Goal: Task Accomplishment & Management: Manage account settings

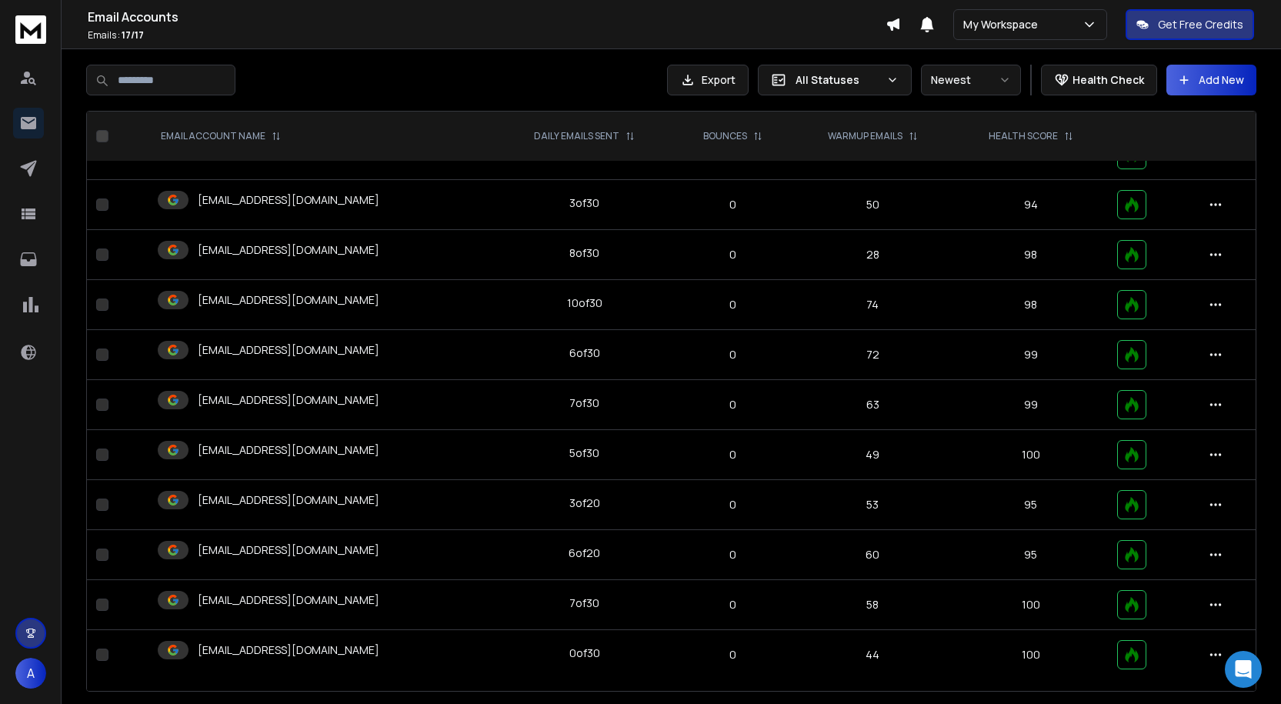
scroll to position [332, 0]
click at [23, 159] on icon at bounding box center [28, 168] width 18 height 18
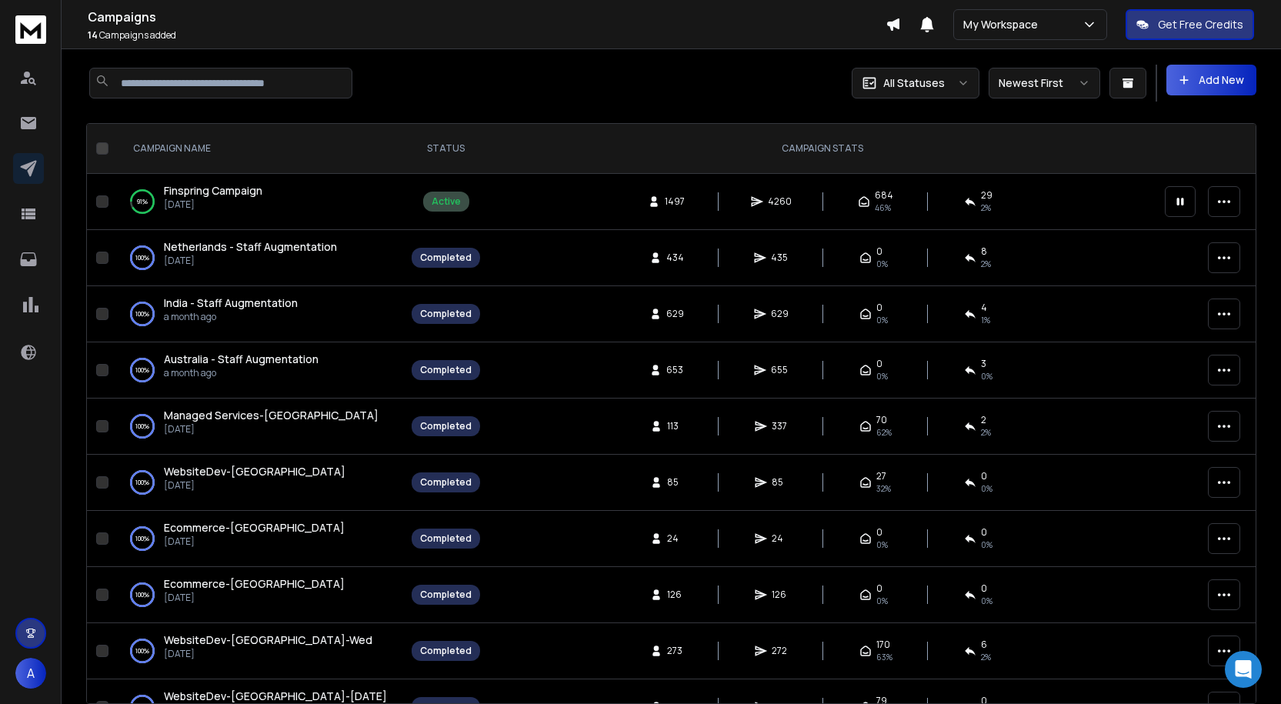
click at [275, 200] on div "91 % Finspring Campaign [DATE]" at bounding box center [258, 201] width 257 height 37
click at [252, 199] on p "[DATE]" at bounding box center [213, 204] width 98 height 12
click at [259, 202] on p "[DATE]" at bounding box center [213, 204] width 98 height 12
click at [238, 196] on span "Finspring Campaign" at bounding box center [213, 190] width 98 height 15
click at [259, 188] on span "Finspring Campaign" at bounding box center [213, 190] width 98 height 15
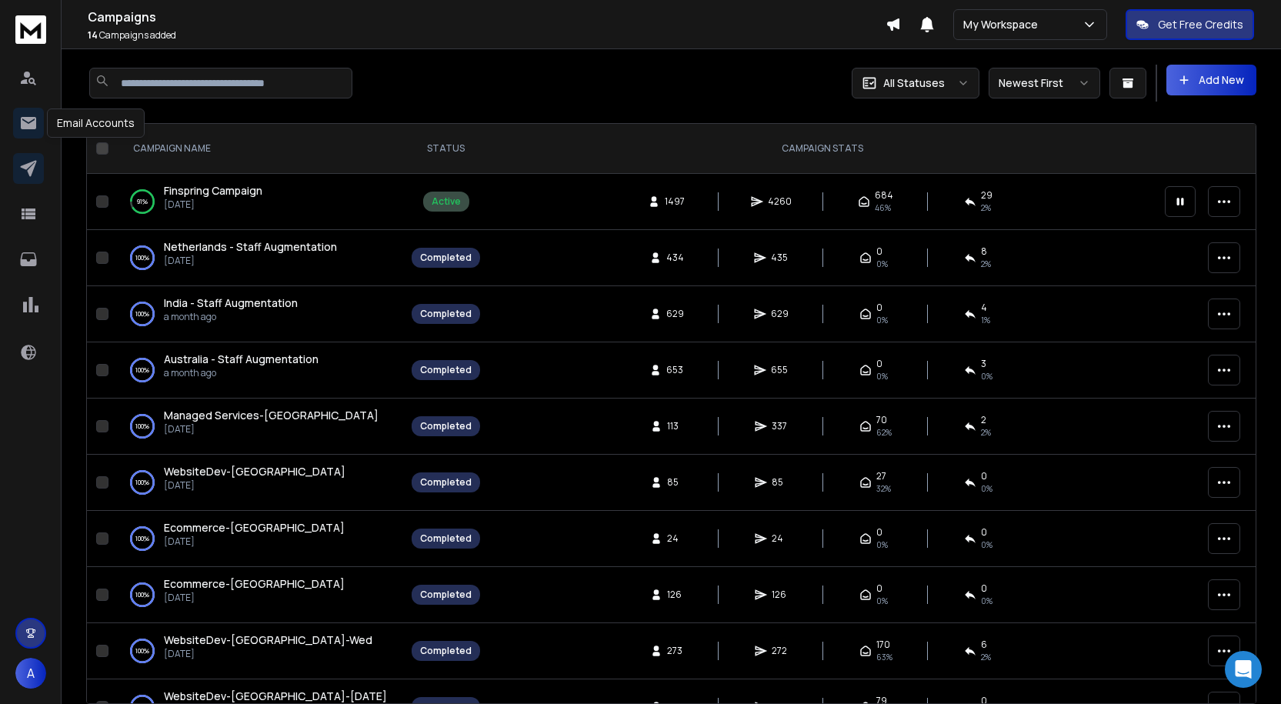
click at [24, 125] on icon at bounding box center [28, 123] width 15 height 12
click at [36, 163] on icon at bounding box center [28, 168] width 18 height 18
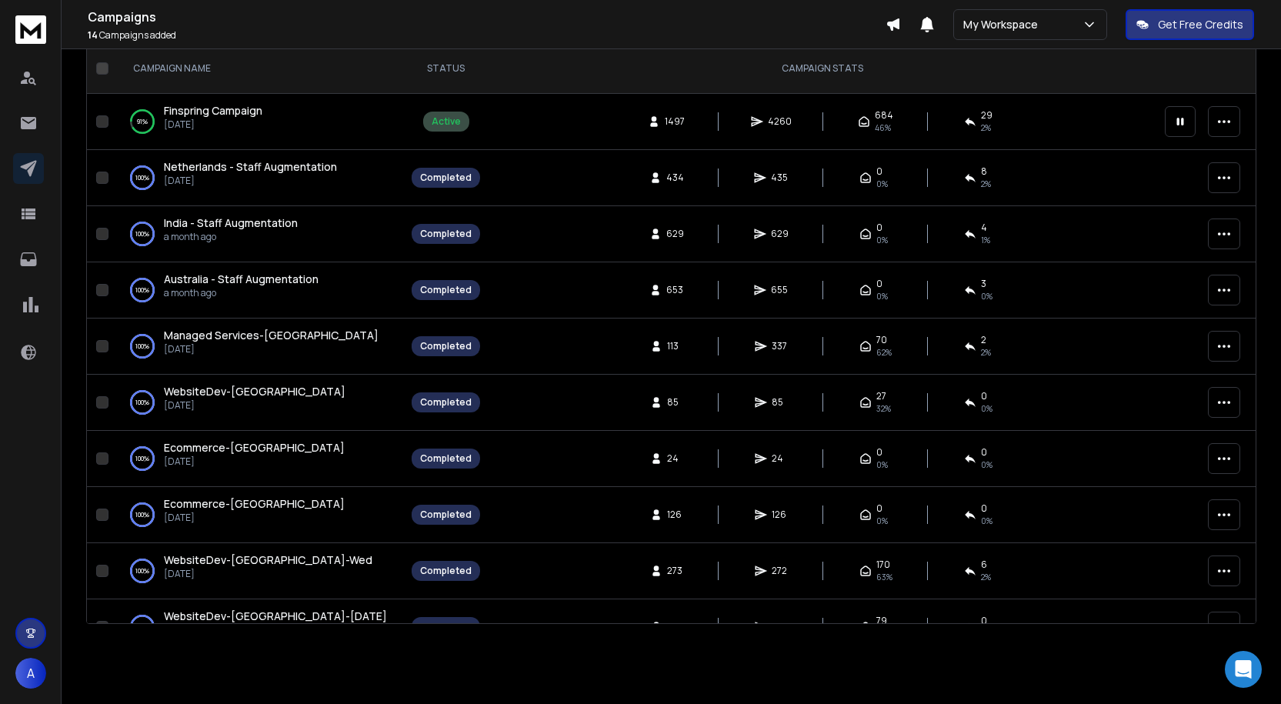
click at [212, 113] on span "Finspring Campaign" at bounding box center [213, 110] width 98 height 15
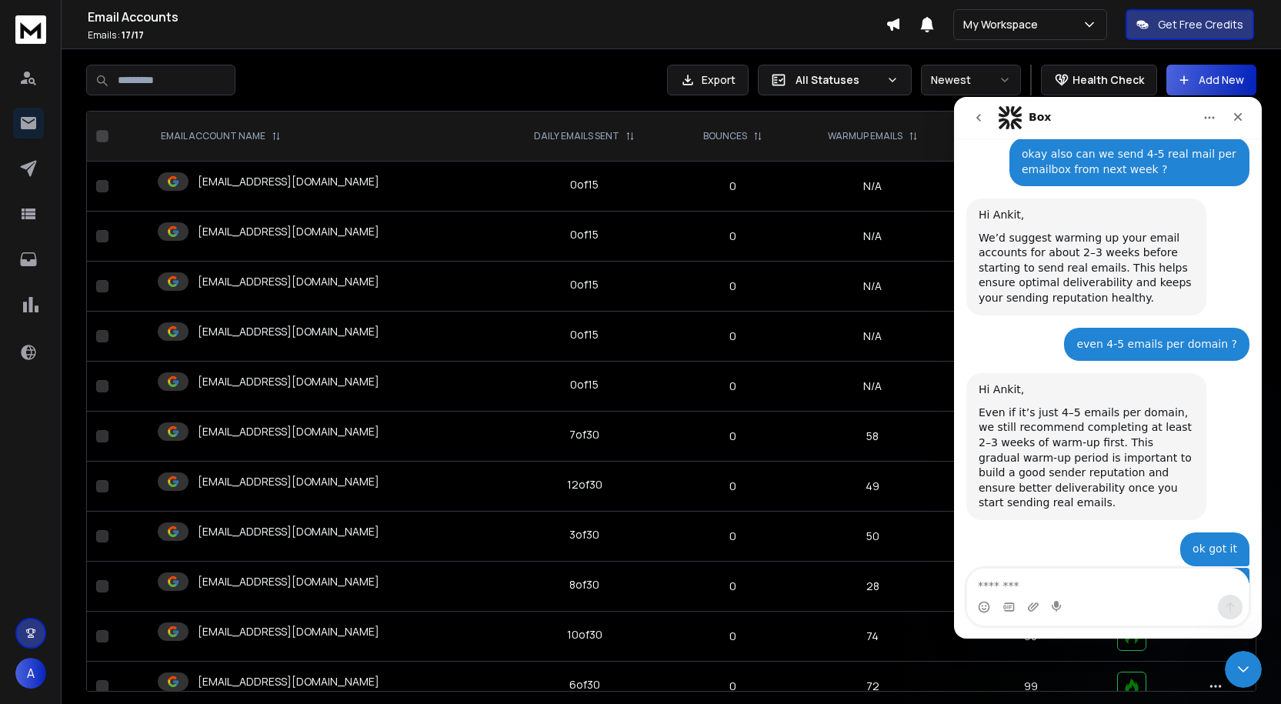
scroll to position [1251, 0]
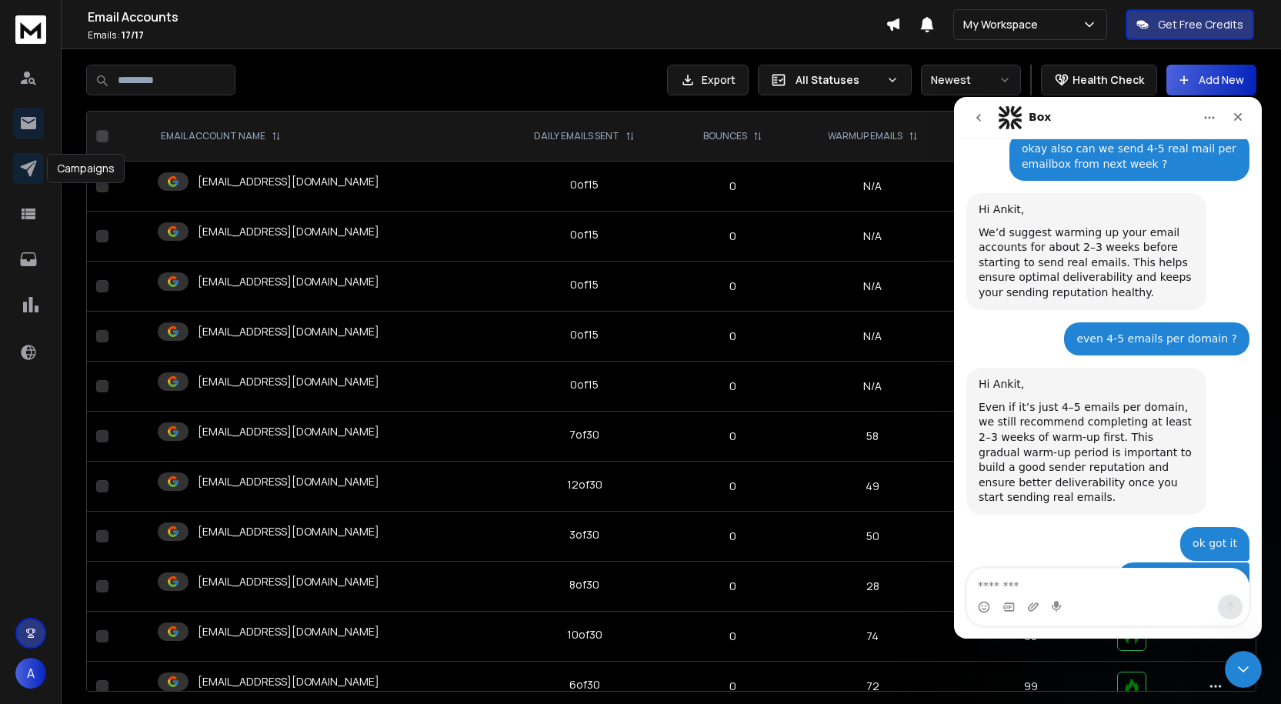
click at [27, 160] on icon at bounding box center [28, 168] width 18 height 18
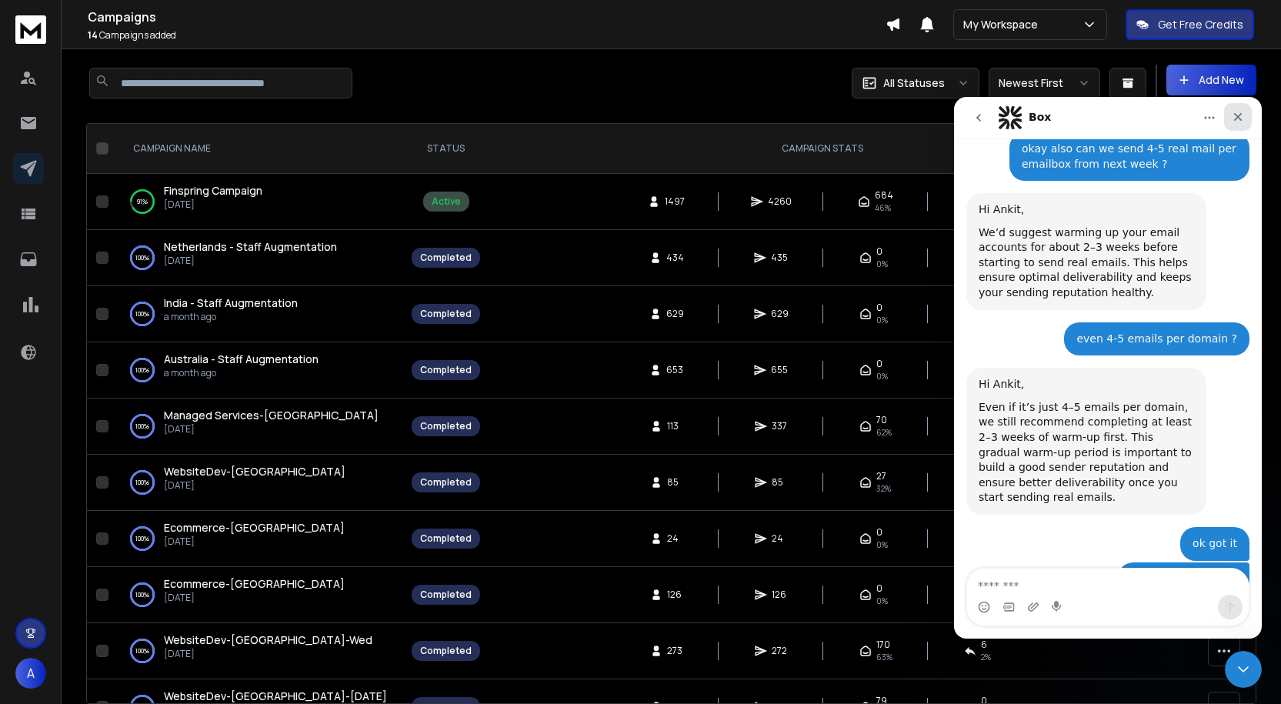
click at [1248, 117] on div "Close" at bounding box center [1238, 117] width 28 height 28
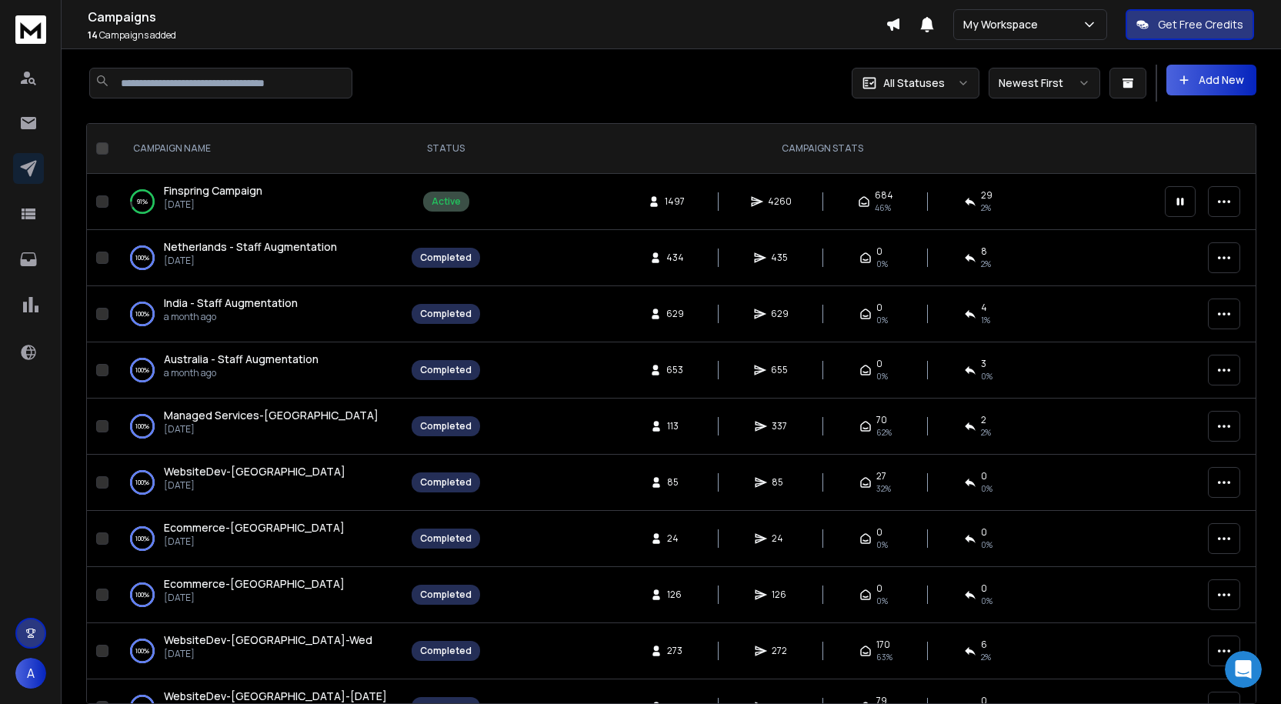
scroll to position [1251, 0]
click at [241, 202] on p "[DATE]" at bounding box center [213, 204] width 98 height 12
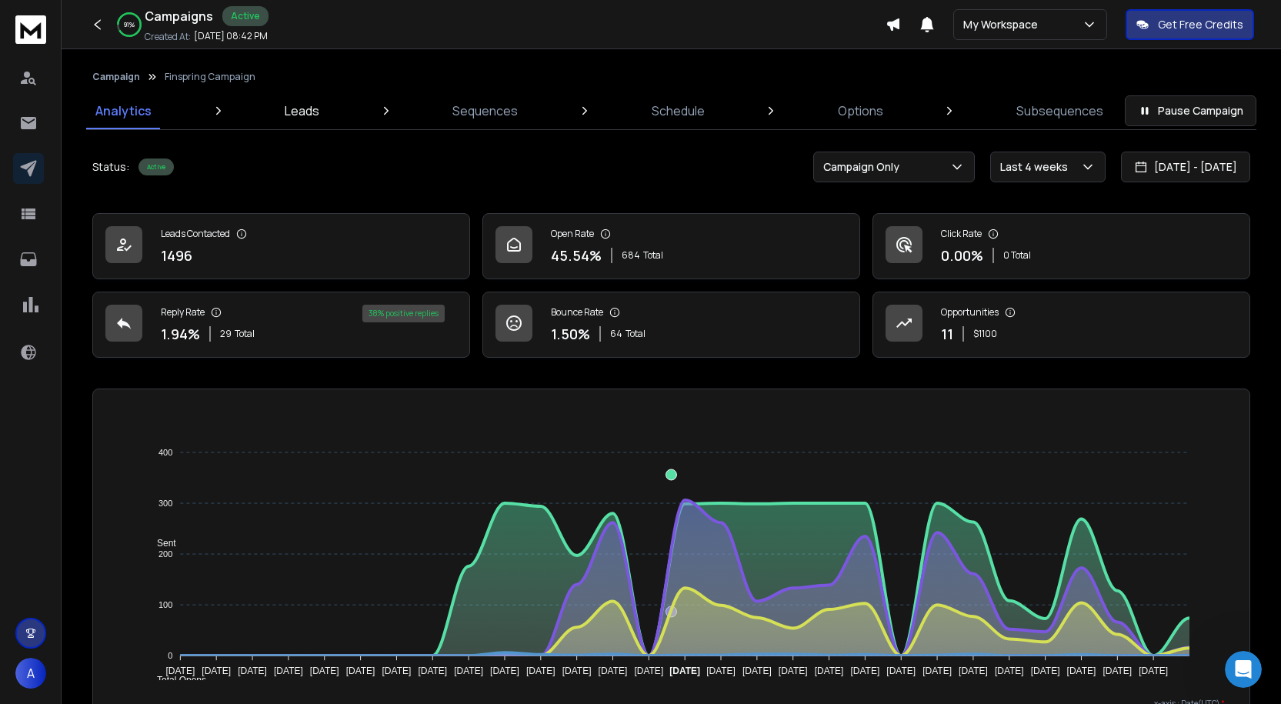
click at [308, 115] on p "Leads" at bounding box center [302, 111] width 35 height 18
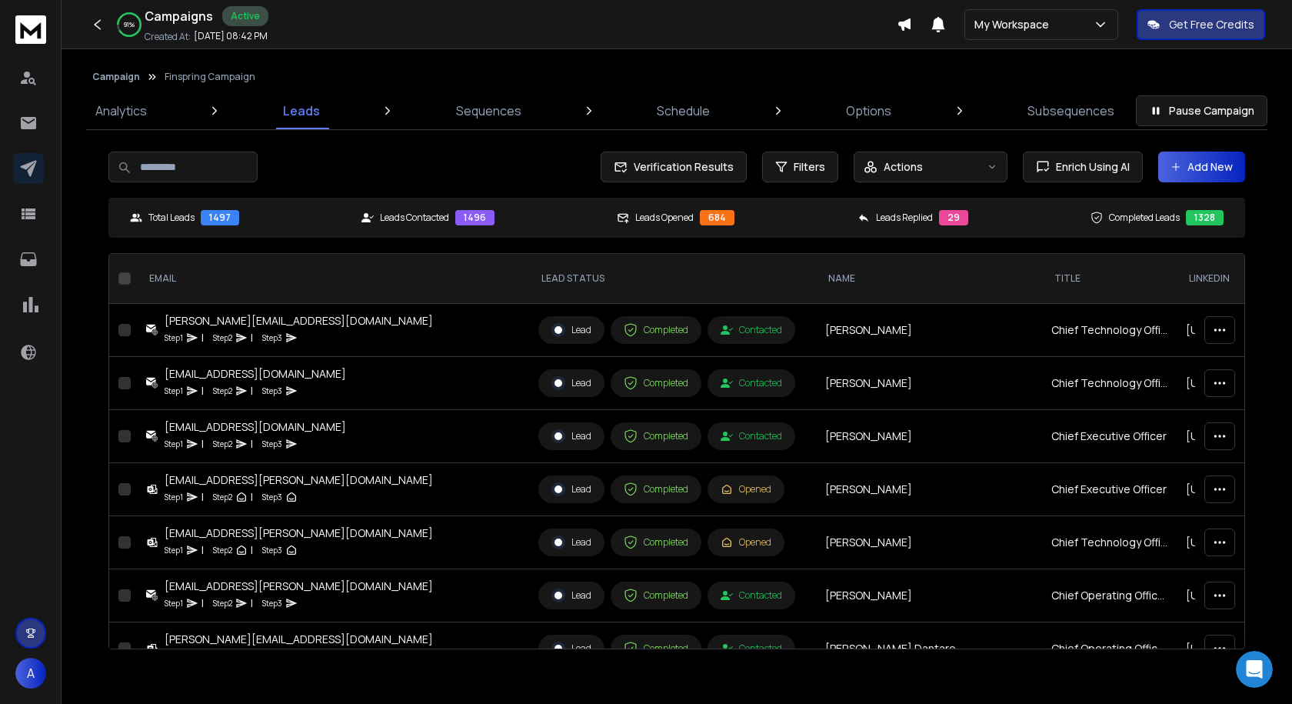
click at [1175, 169] on icon at bounding box center [1176, 167] width 11 height 11
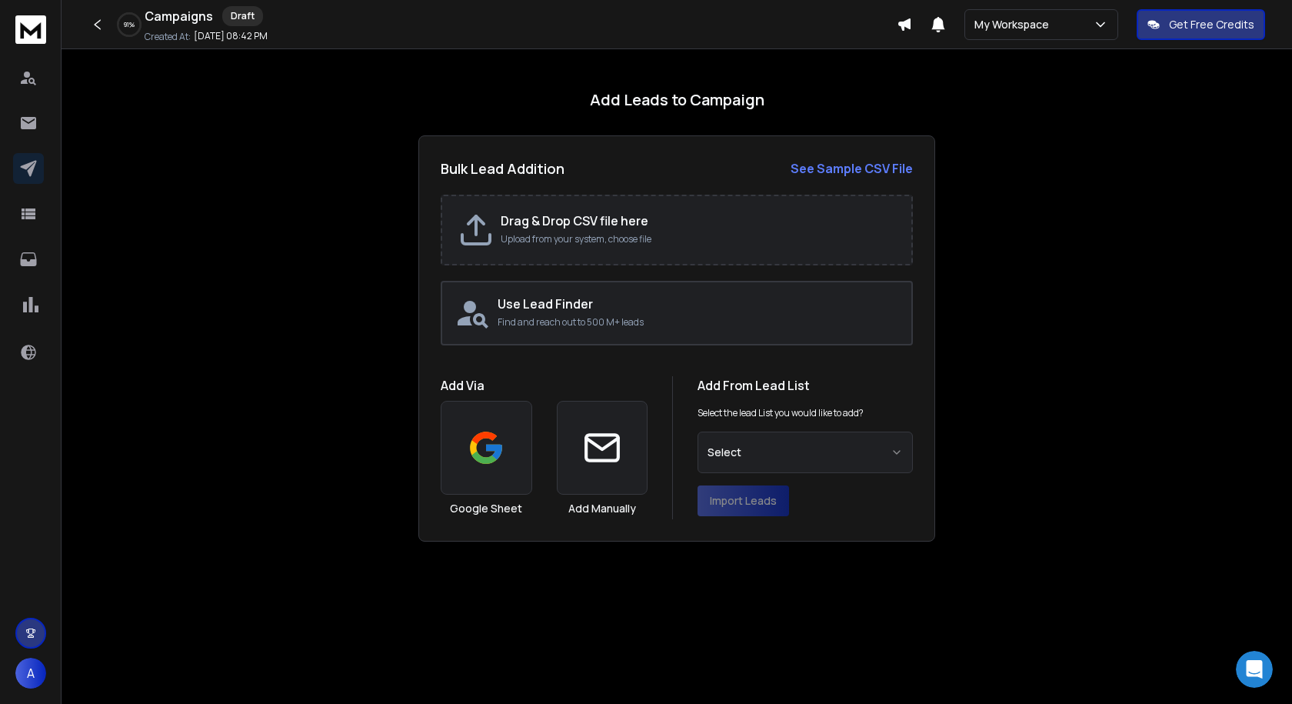
click at [561, 247] on div "Drag & Drop CSV file here Upload from your system, choose file" at bounding box center [698, 230] width 395 height 37
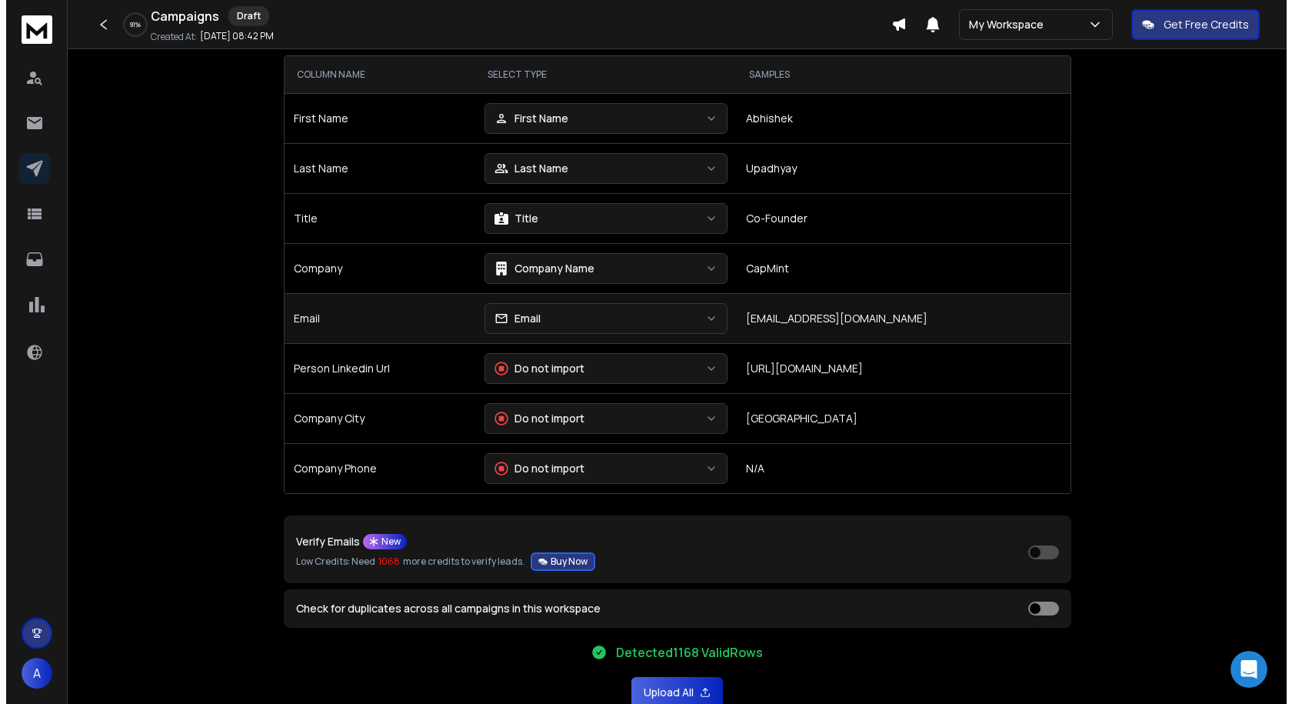
scroll to position [265, 0]
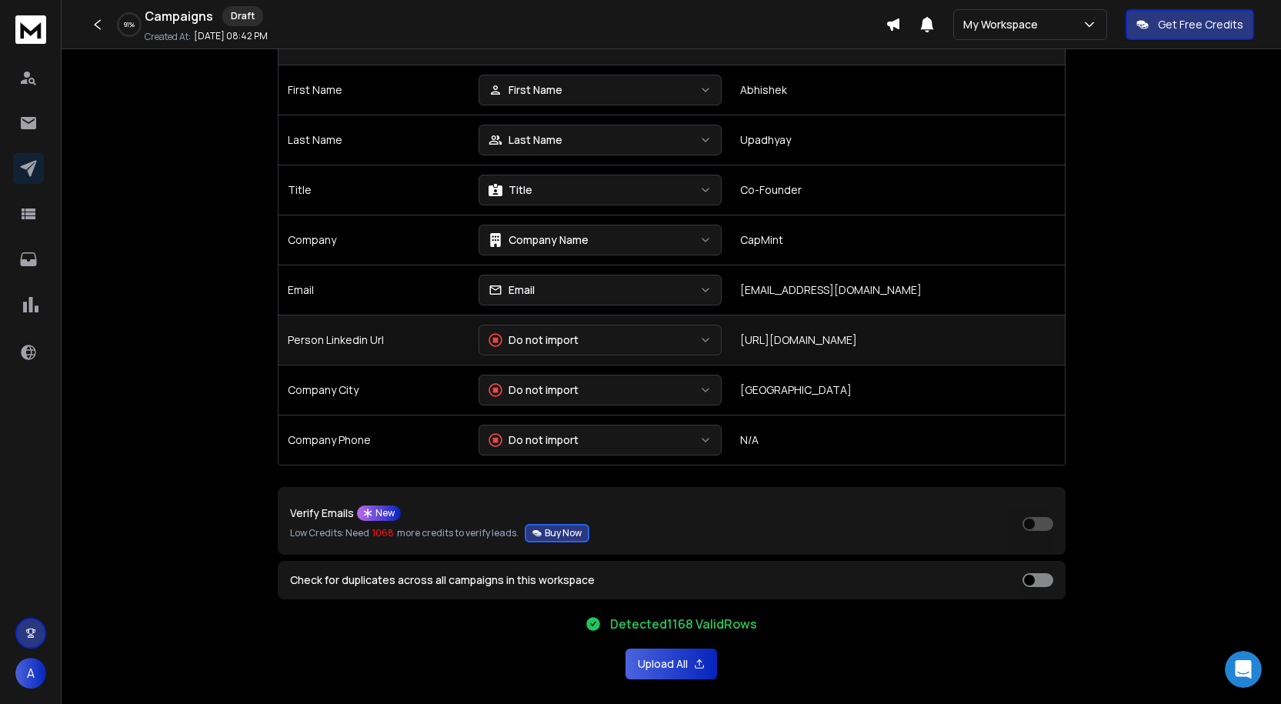
click at [552, 335] on div "Do not import" at bounding box center [533, 339] width 90 height 15
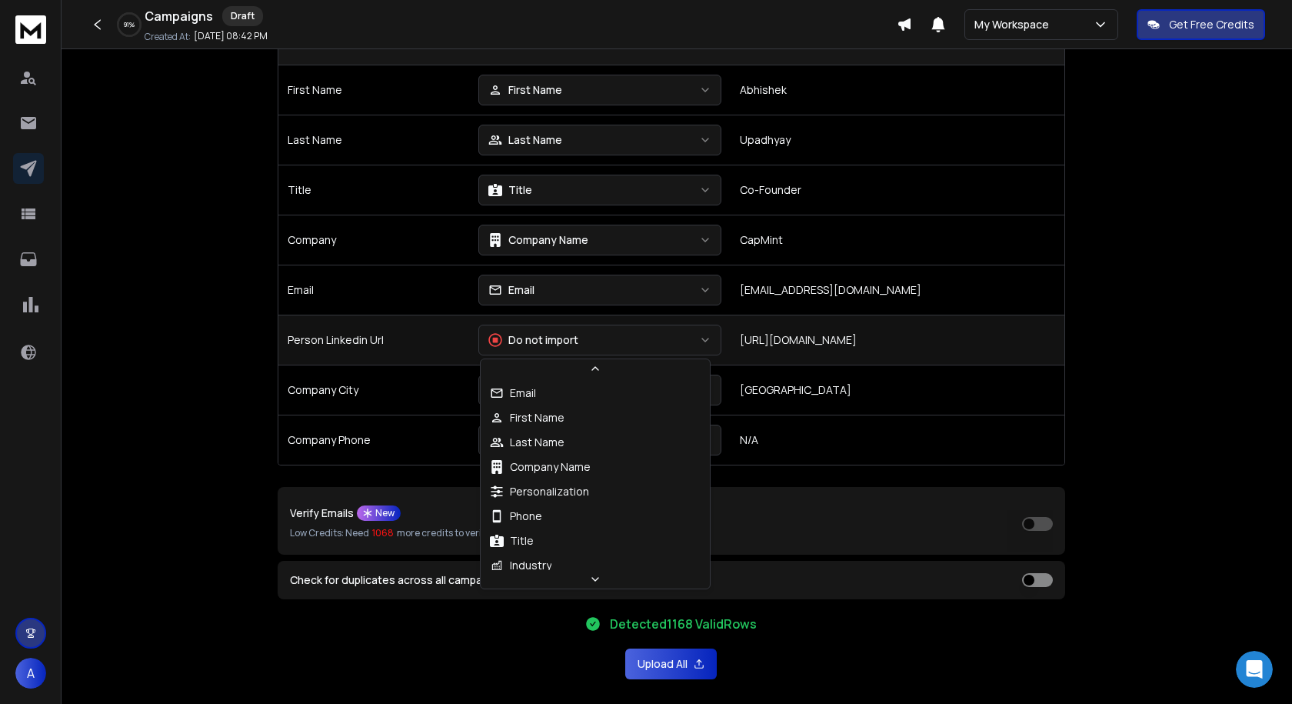
scroll to position [155, 0]
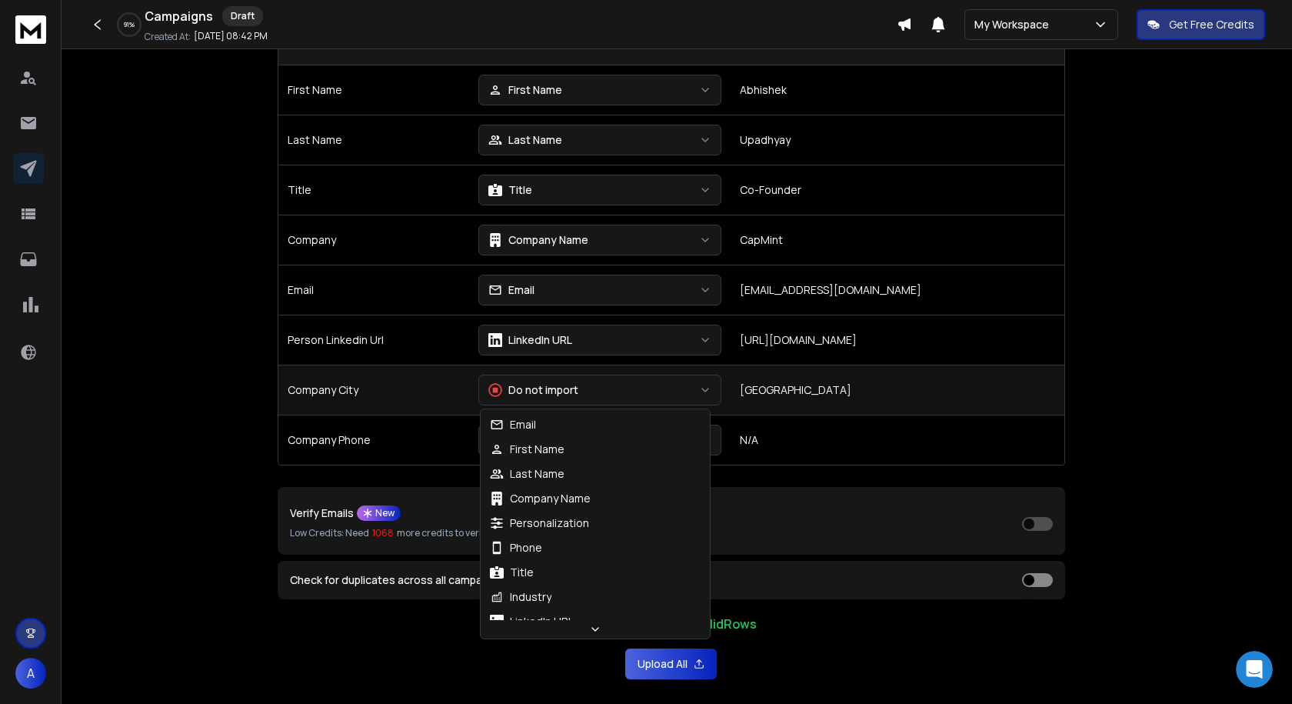
click at [551, 405] on button "Do not import" at bounding box center [599, 390] width 243 height 31
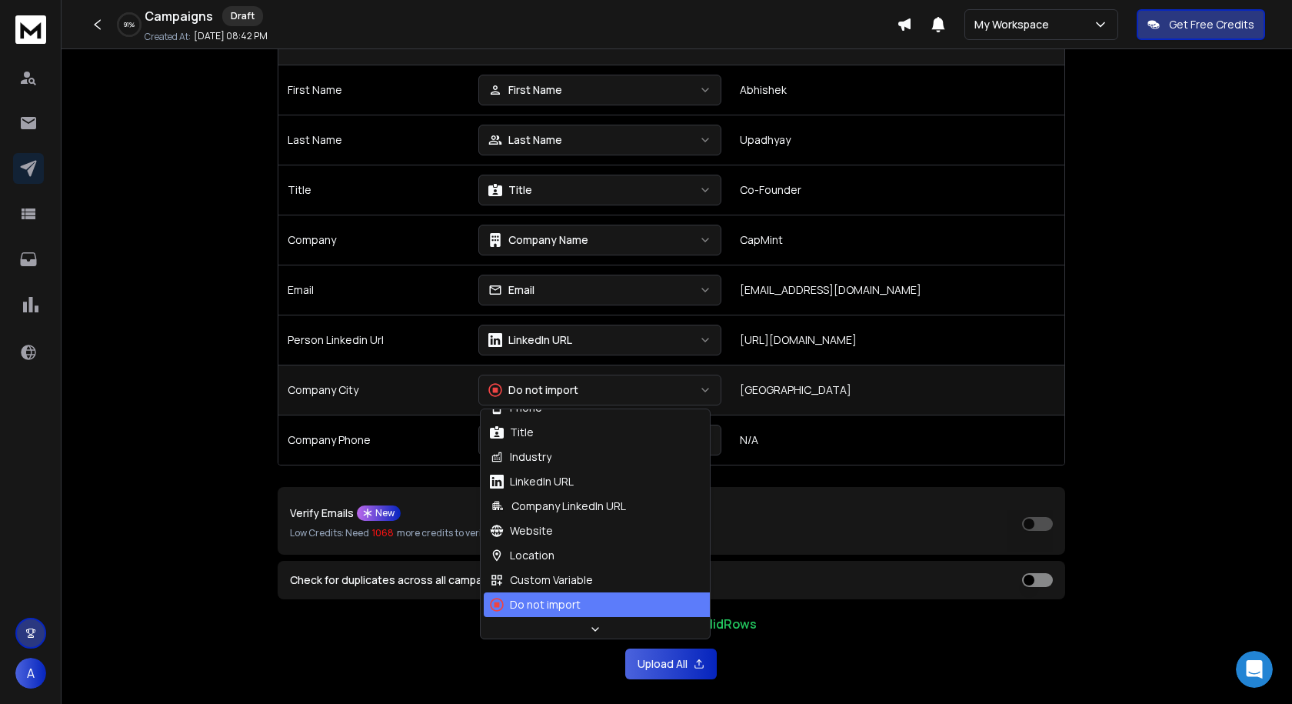
scroll to position [0, 3]
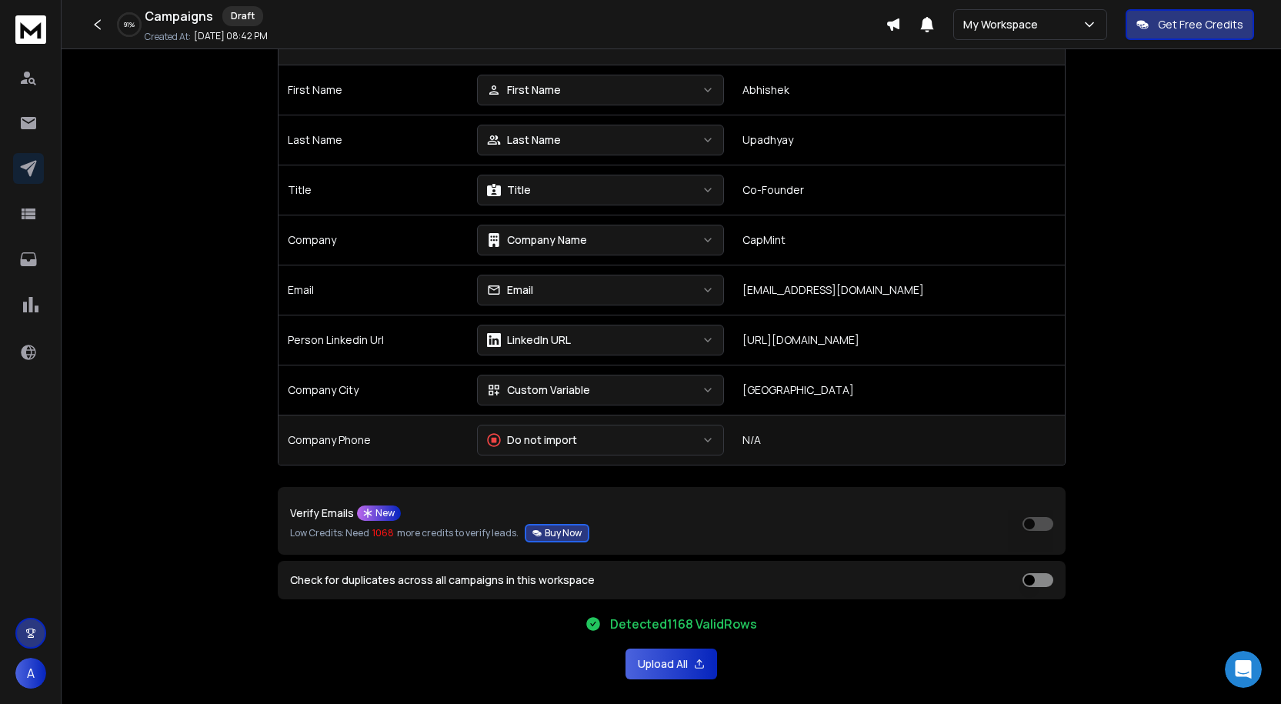
click at [525, 441] on div "Do not import" at bounding box center [532, 439] width 90 height 15
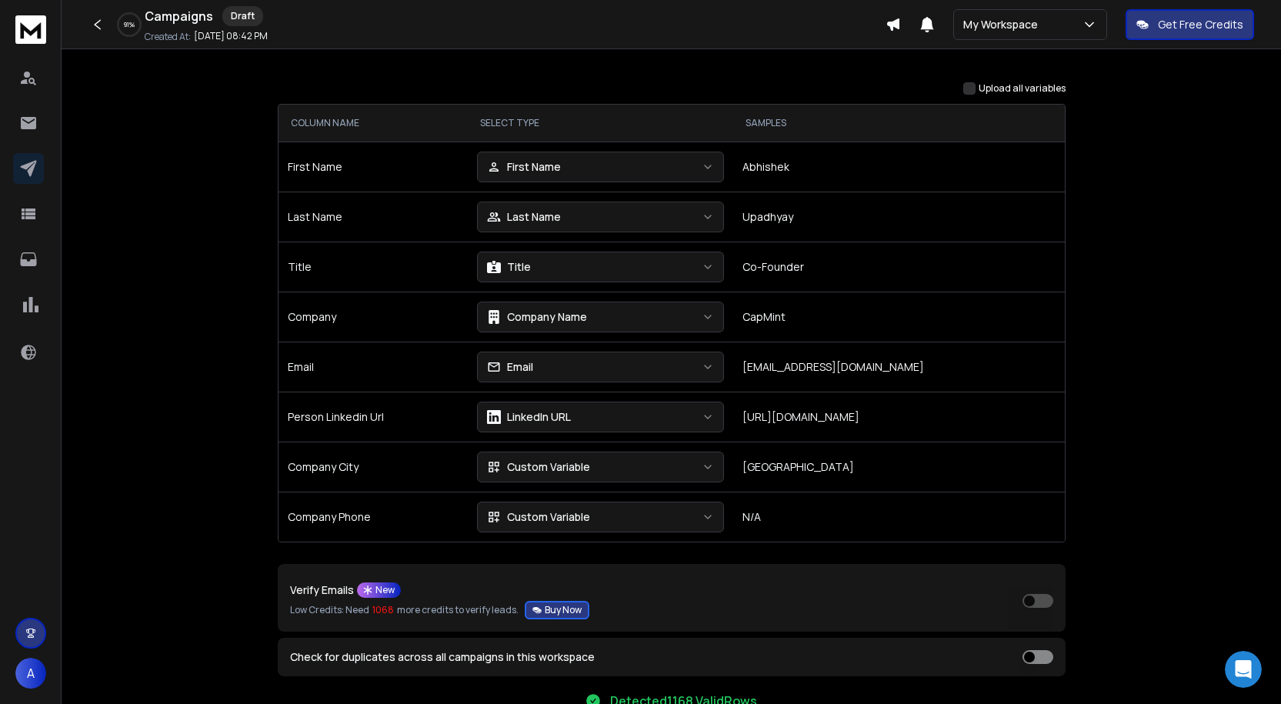
scroll to position [265, 0]
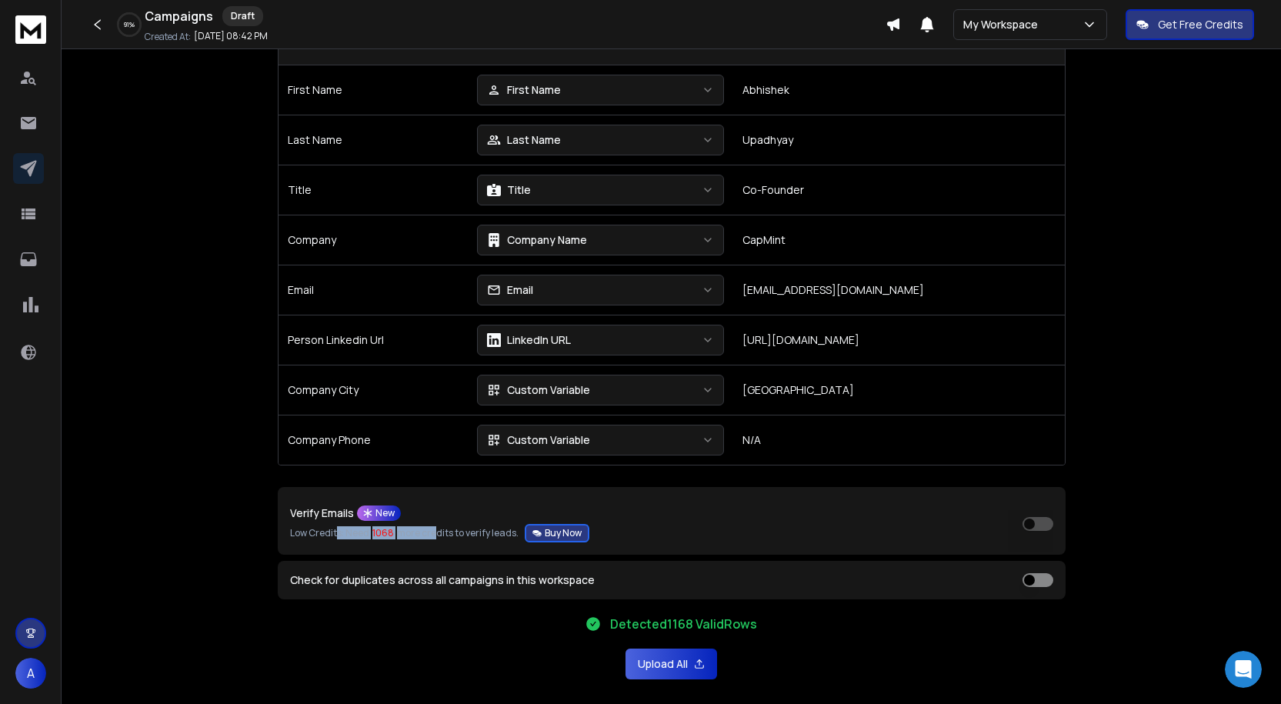
drag, startPoint x: 335, startPoint y: 535, endPoint x: 435, endPoint y: 535, distance: 100.0
click at [435, 535] on p "Low Credits: Need 1068 more credits to verify leads. Buy Now" at bounding box center [439, 533] width 299 height 18
click at [656, 656] on button "Upload All" at bounding box center [671, 663] width 92 height 31
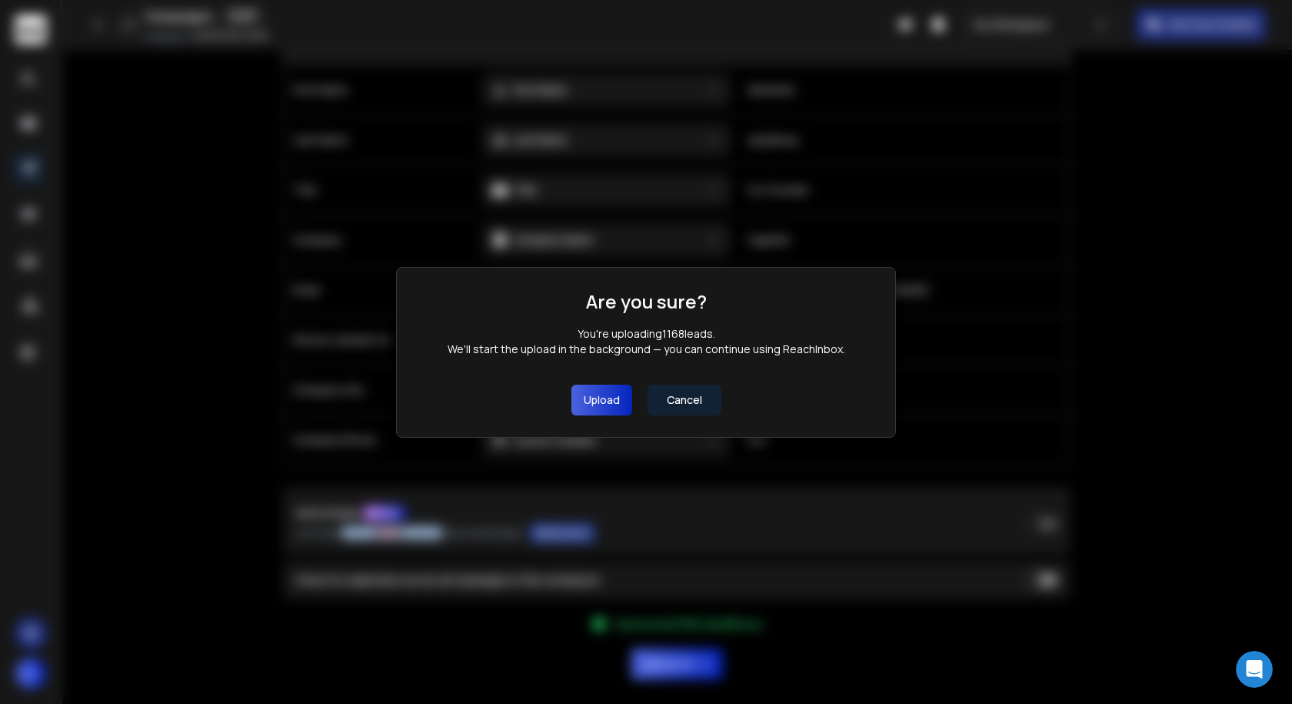
click at [623, 404] on button "Upload" at bounding box center [601, 400] width 61 height 31
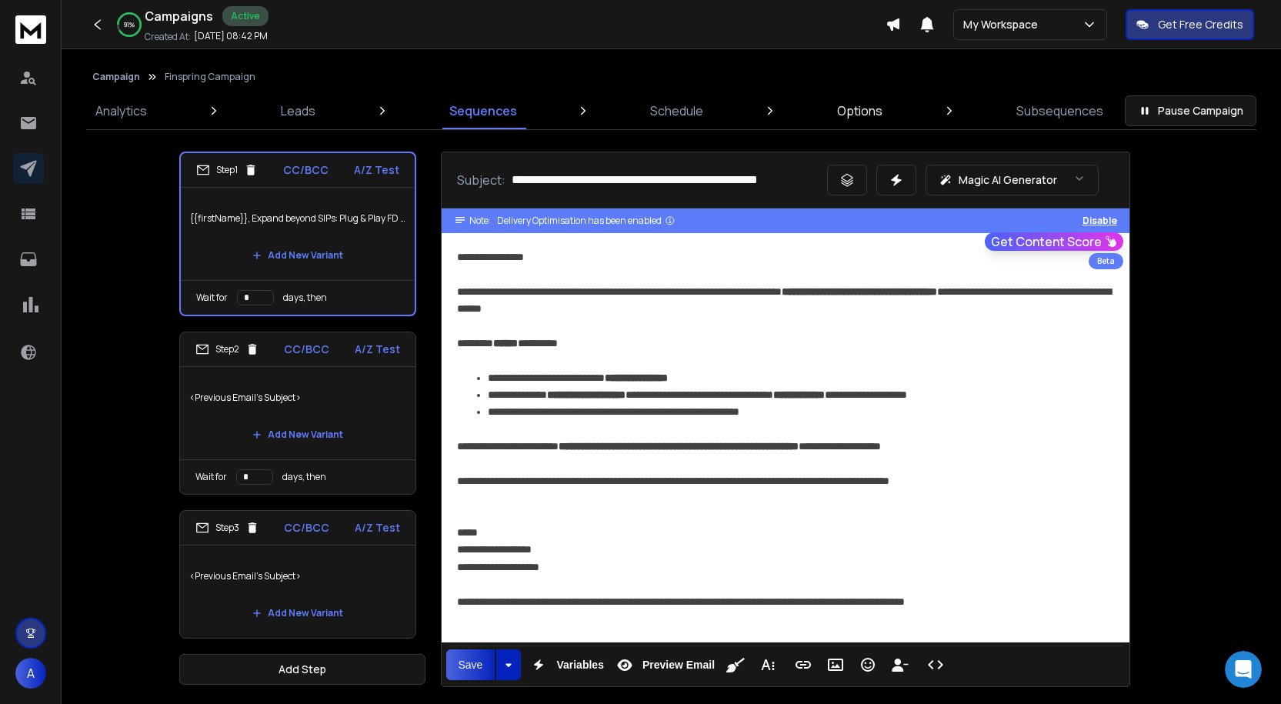
click at [866, 116] on p "Options" at bounding box center [859, 111] width 45 height 18
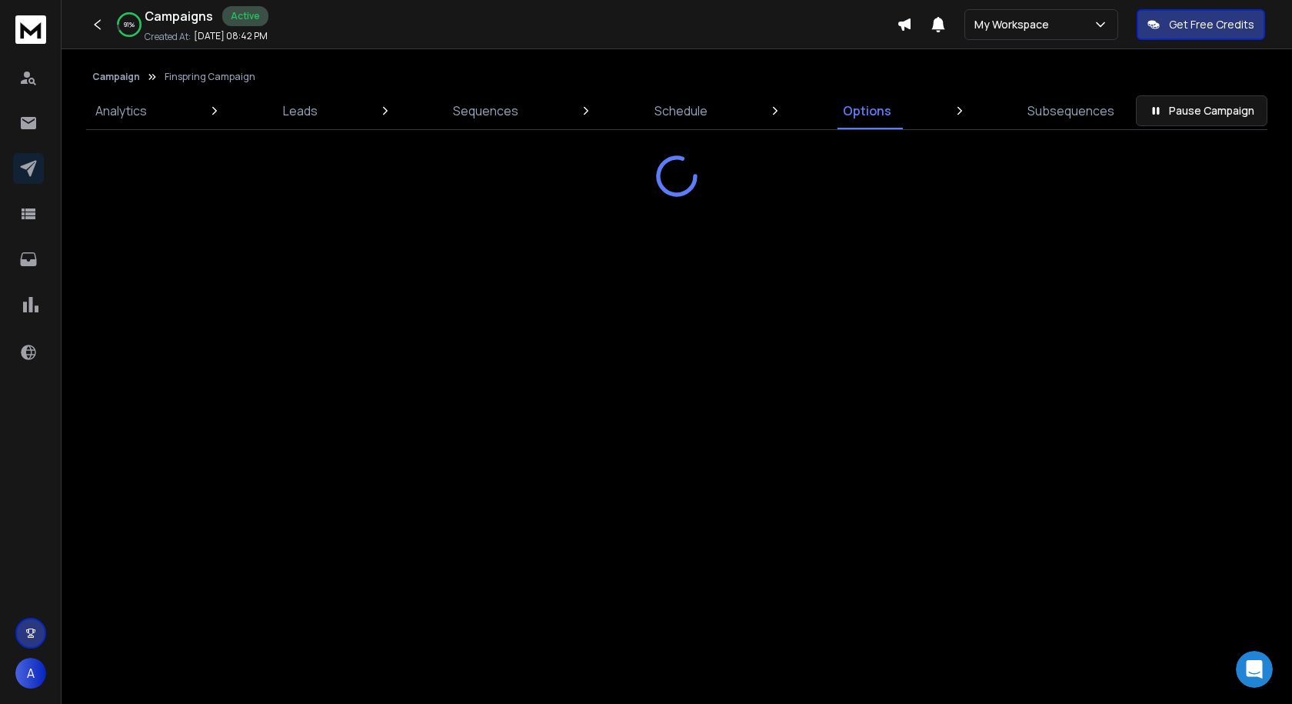
select select "*"
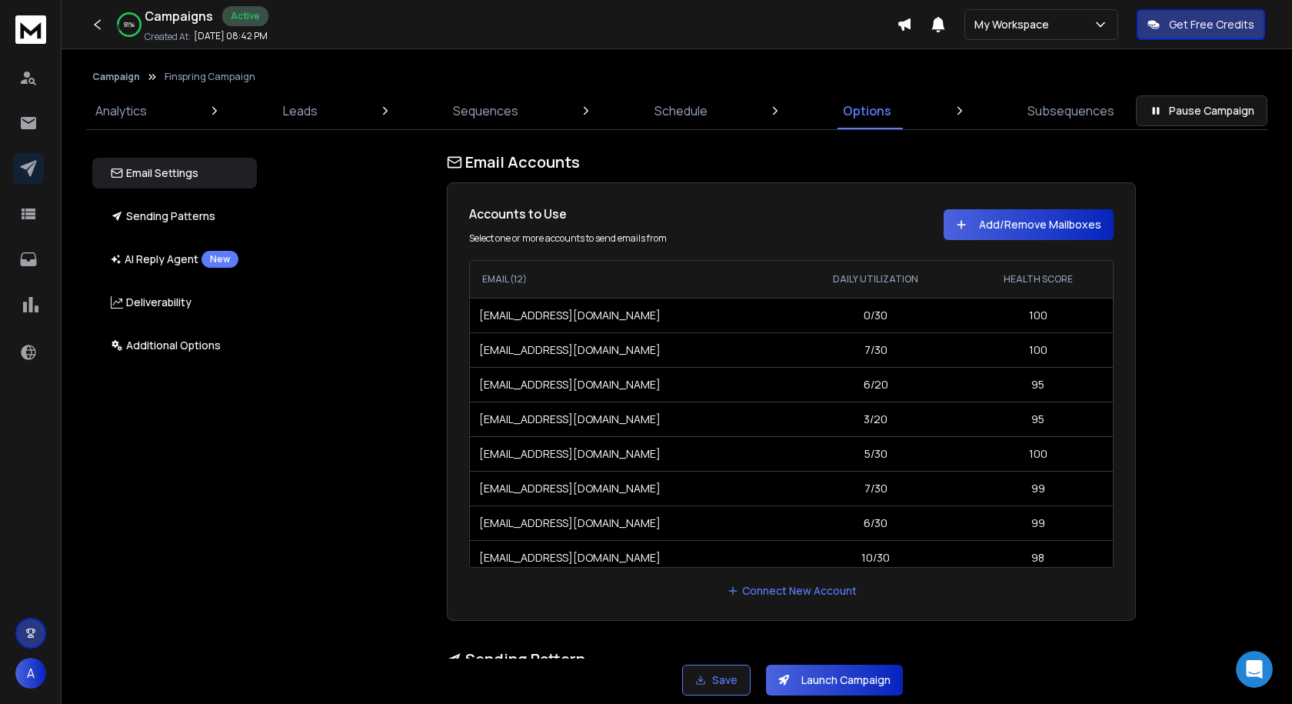
click at [1015, 275] on th "HEALTH SCORE" at bounding box center [1038, 279] width 149 height 37
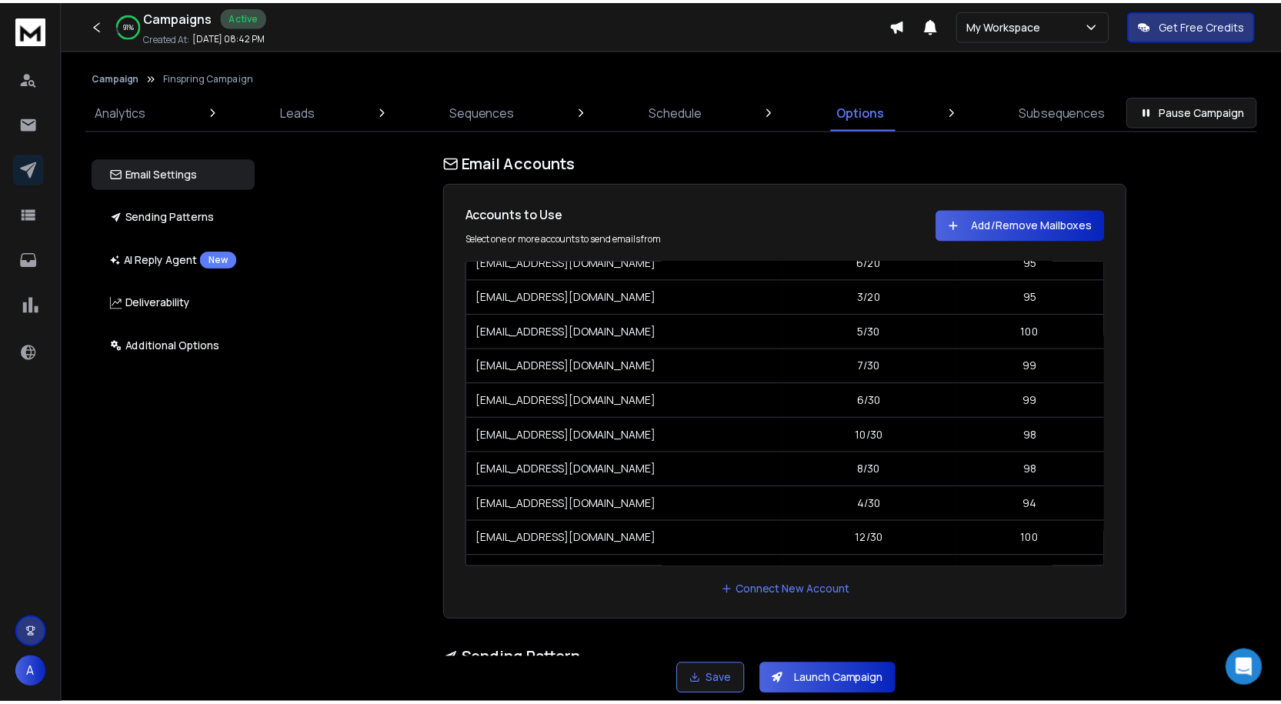
scroll to position [146, 0]
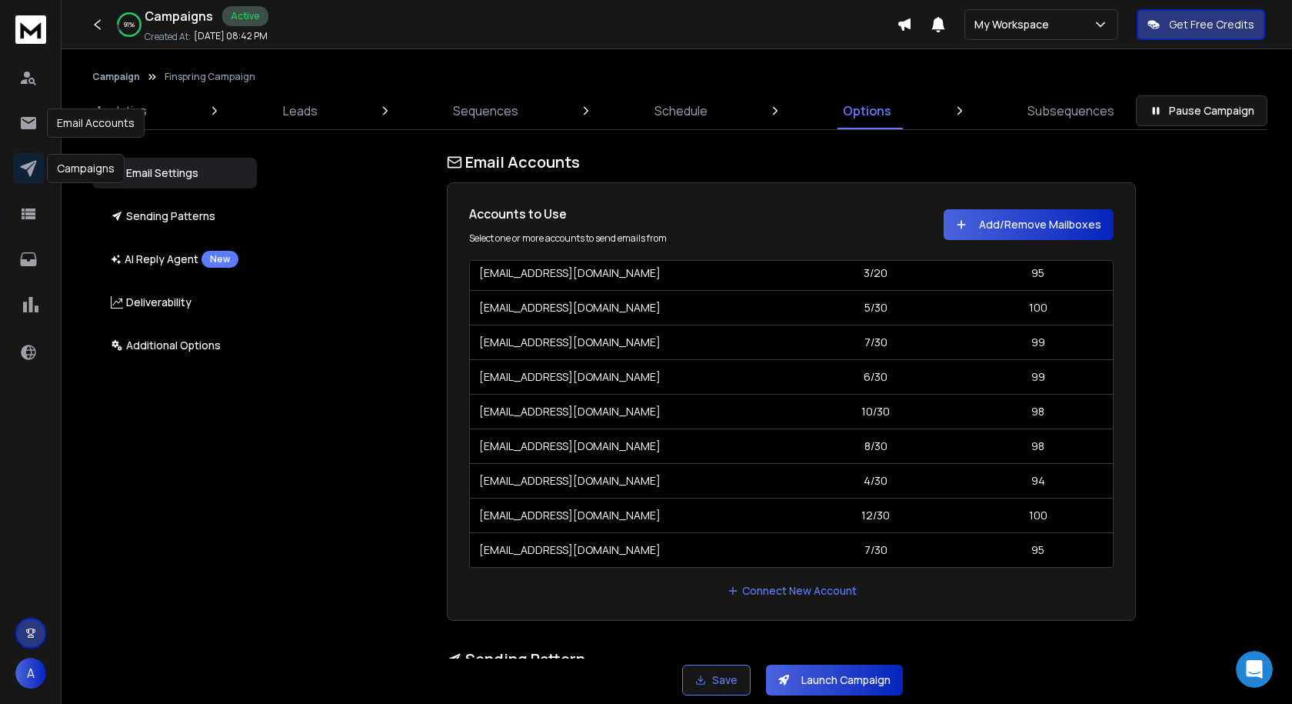
click at [32, 162] on icon at bounding box center [28, 168] width 16 height 16
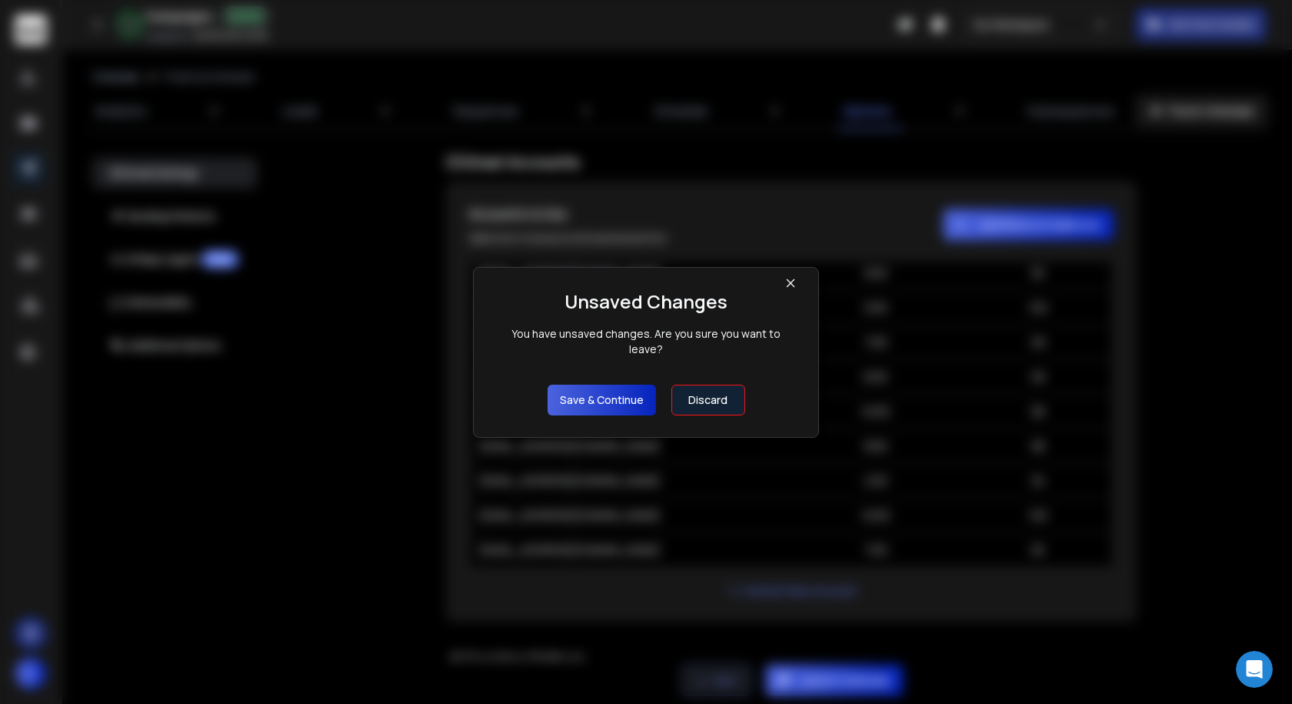
click at [788, 289] on icon at bounding box center [791, 283] width 12 height 12
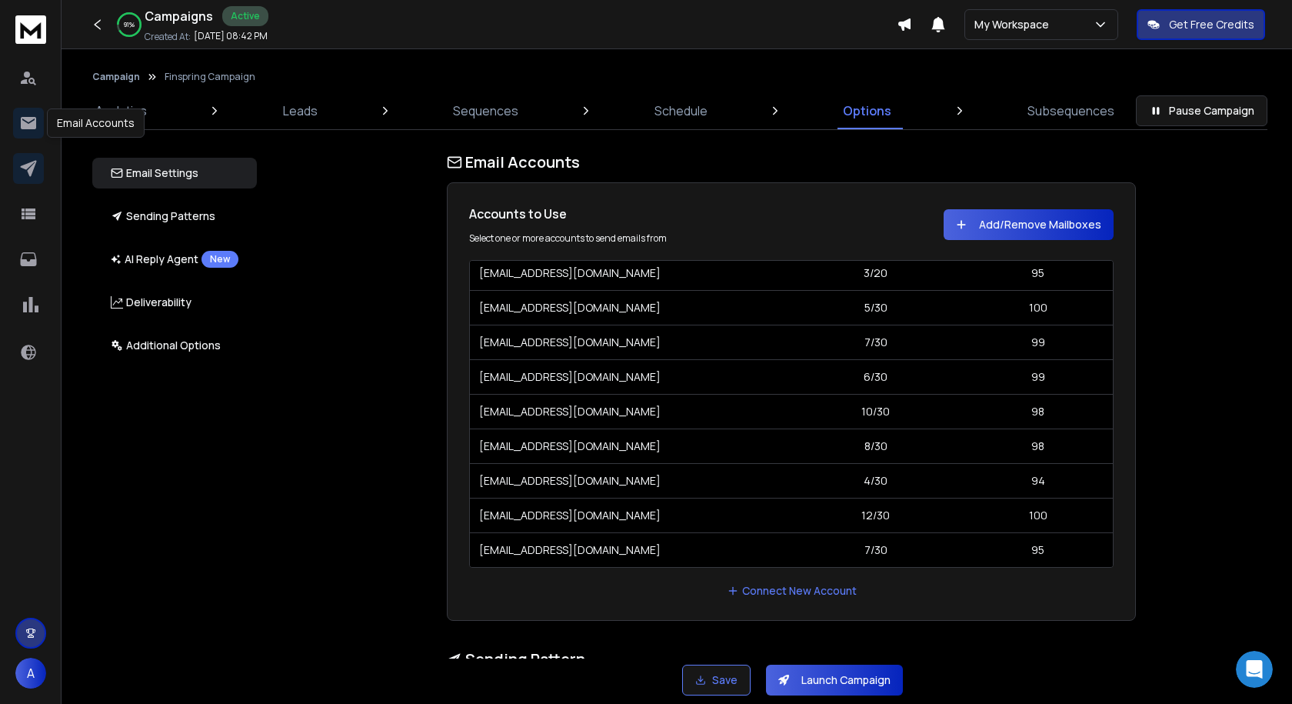
click at [32, 127] on icon at bounding box center [28, 123] width 15 height 12
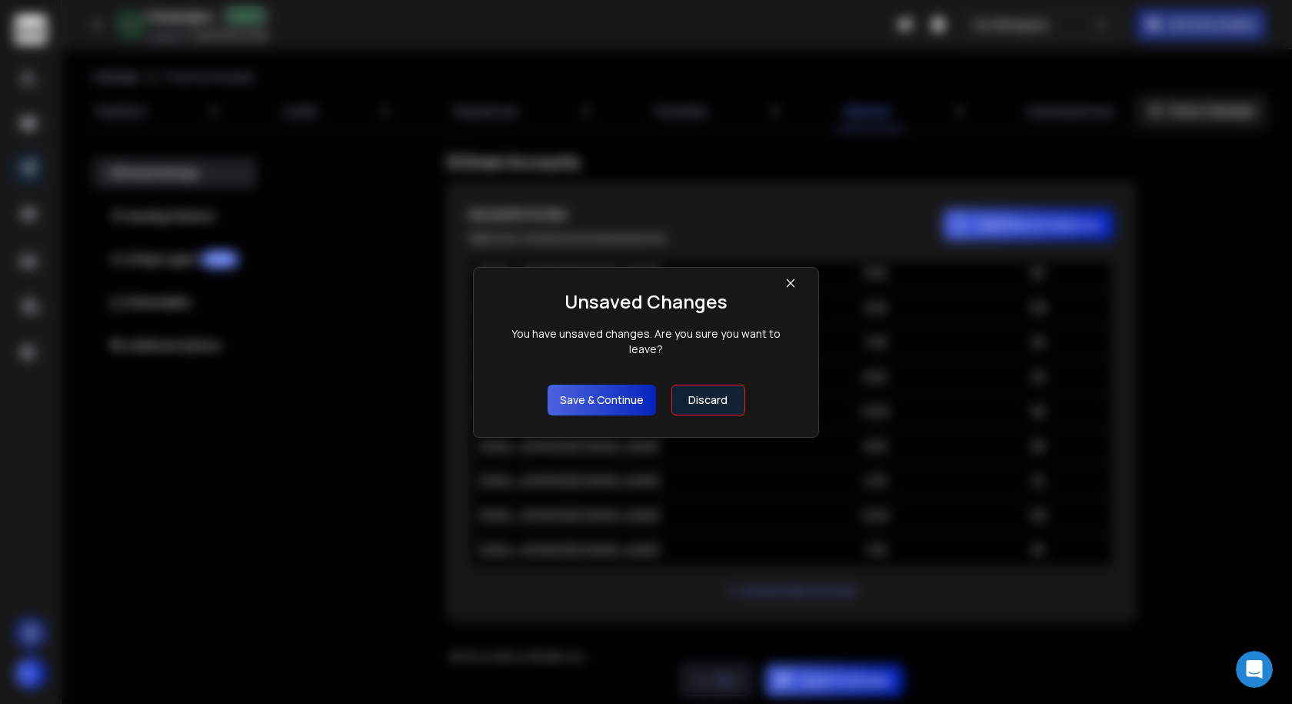
click at [704, 395] on button "Discard" at bounding box center [708, 400] width 74 height 31
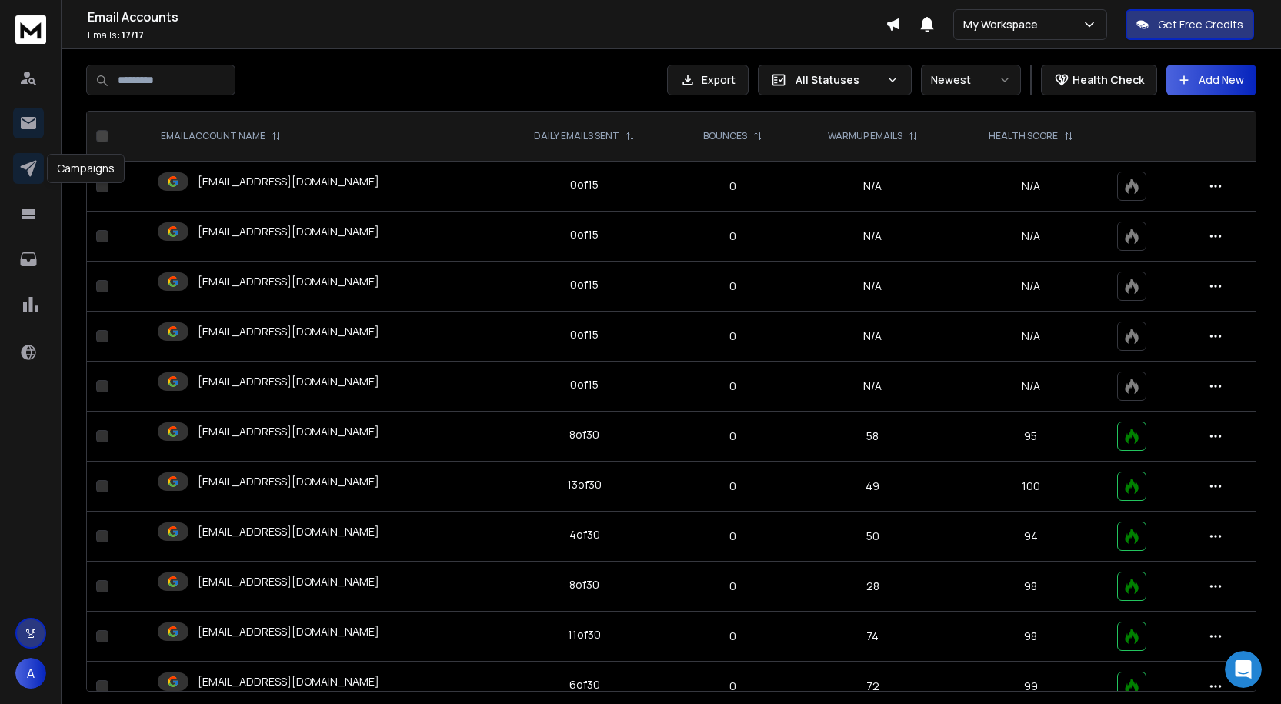
click at [35, 168] on icon at bounding box center [28, 168] width 18 height 18
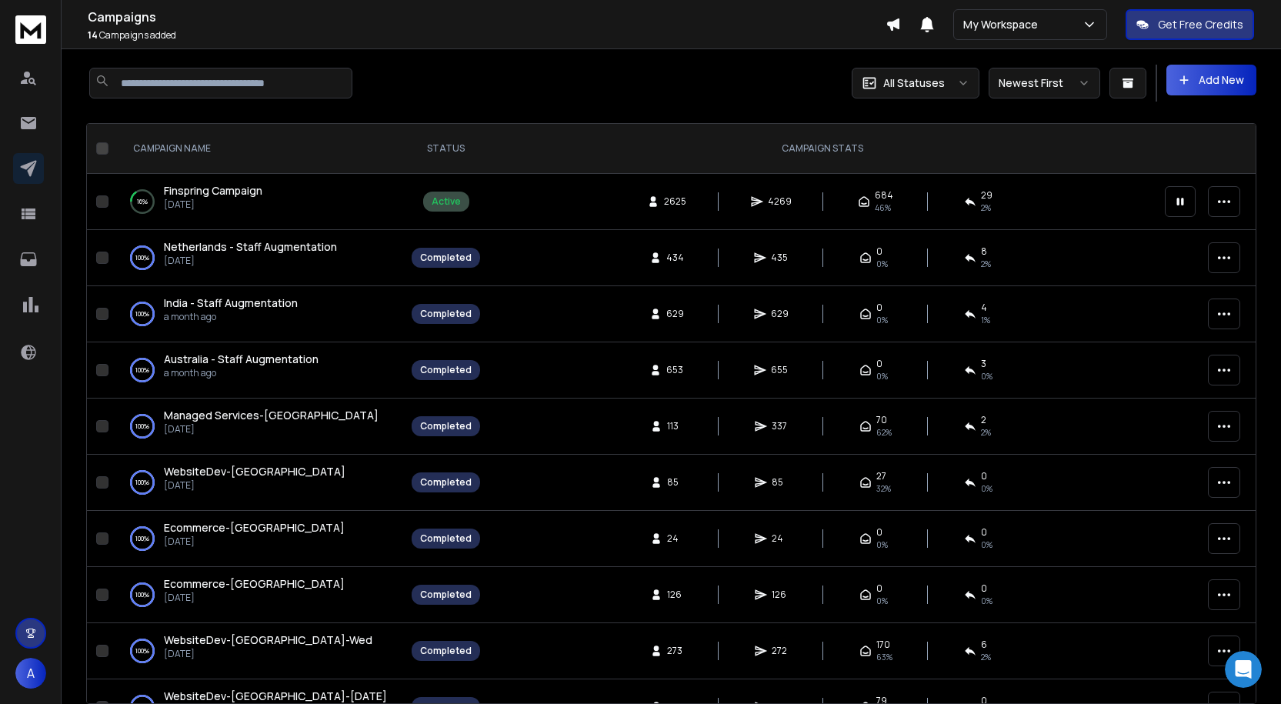
click at [262, 213] on div "Finspring Campaign 21 days ago" at bounding box center [213, 201] width 98 height 37
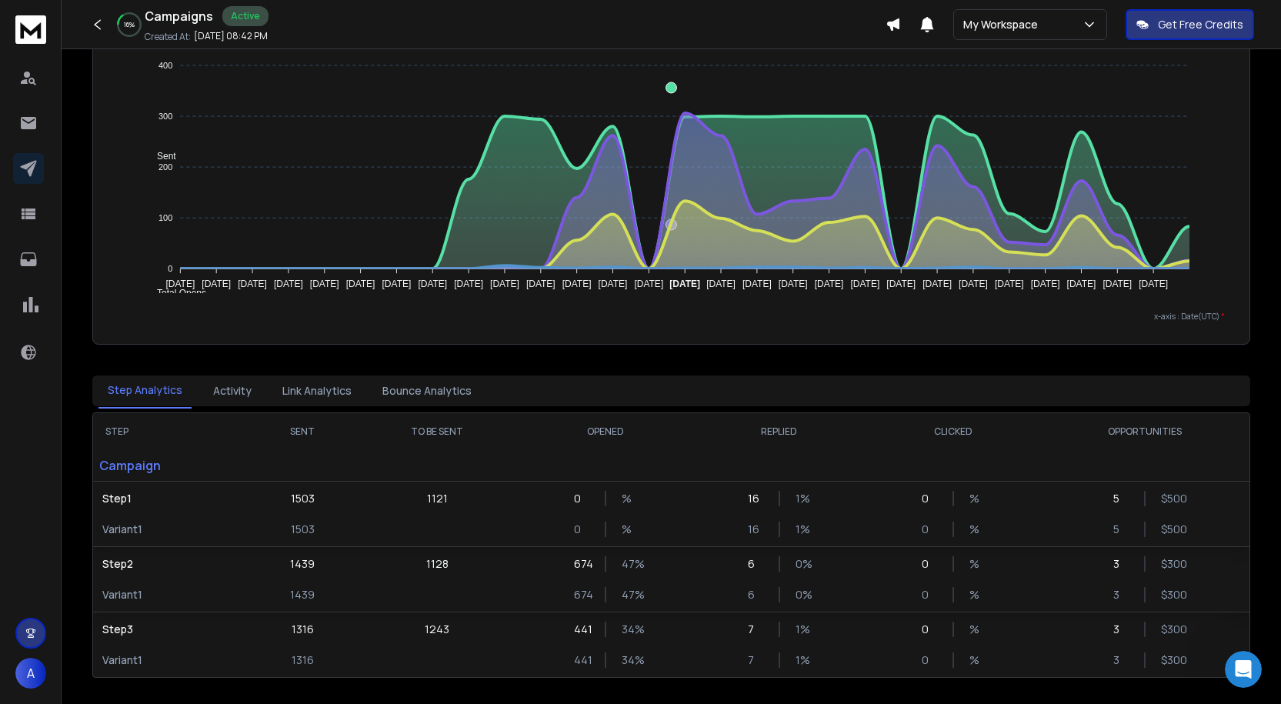
scroll to position [388, 0]
click at [42, 128] on link at bounding box center [28, 123] width 31 height 31
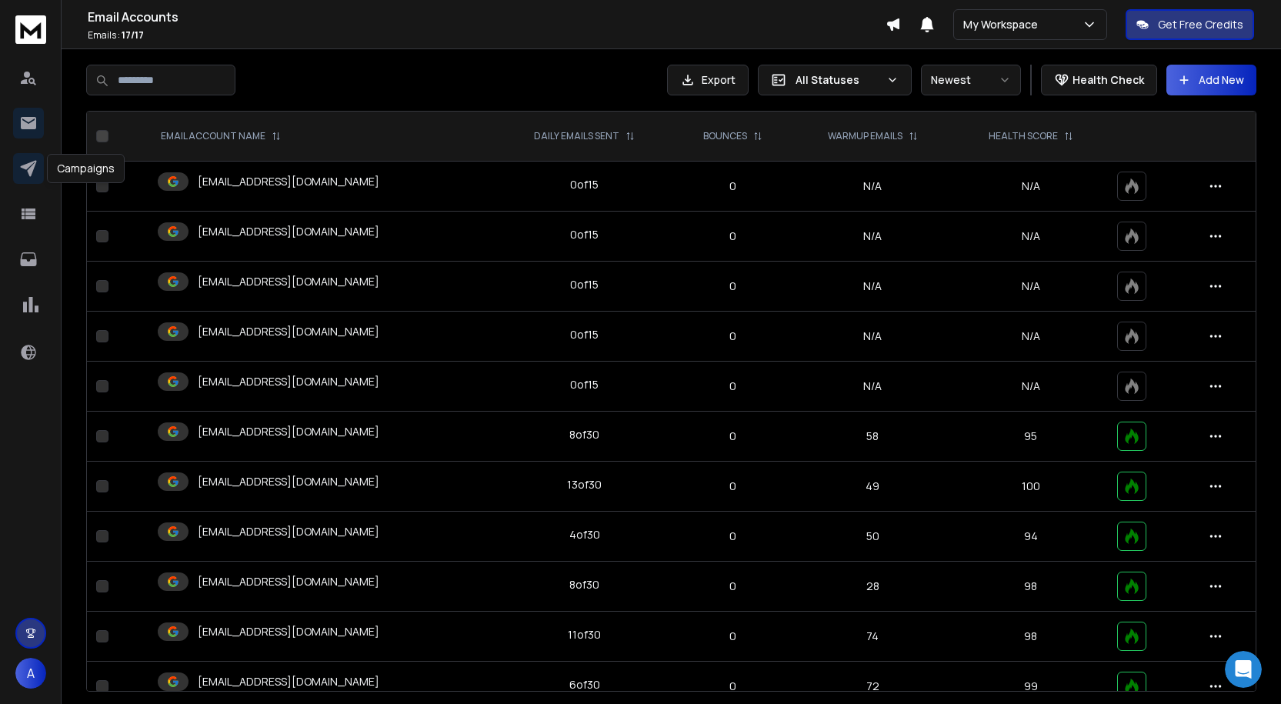
click at [38, 165] on link at bounding box center [28, 168] width 31 height 31
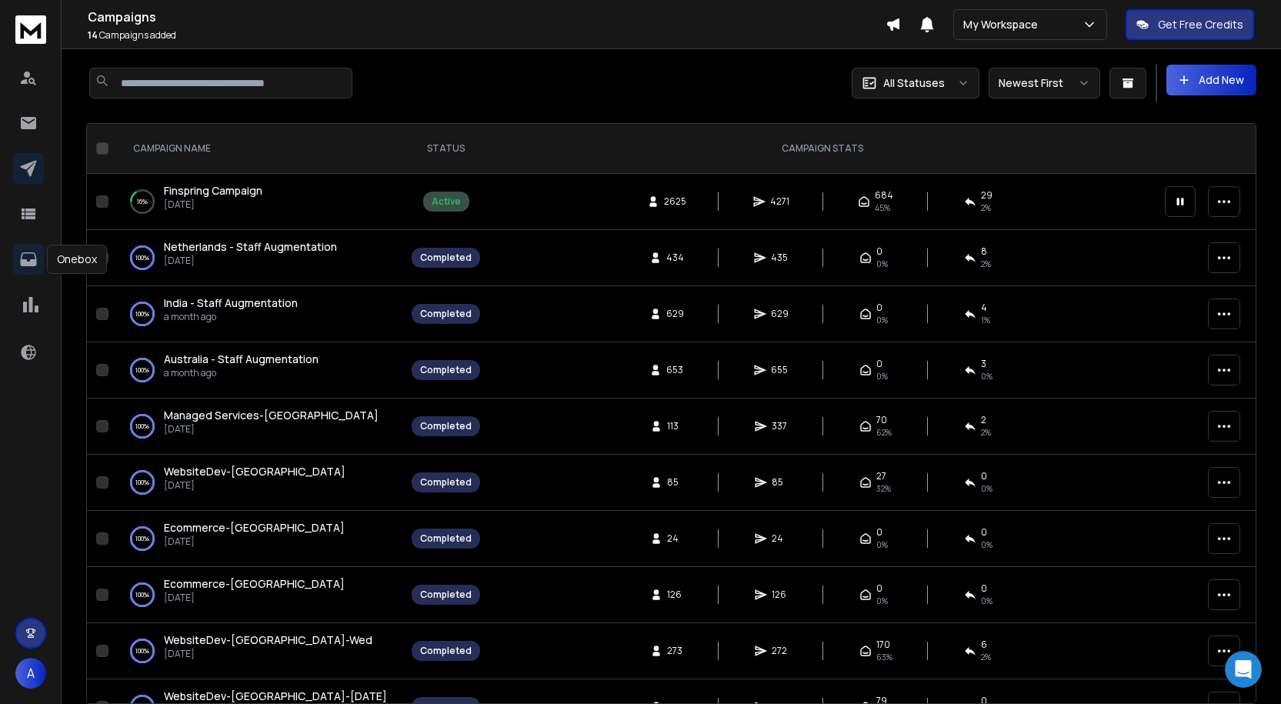
click at [33, 265] on icon at bounding box center [28, 259] width 16 height 14
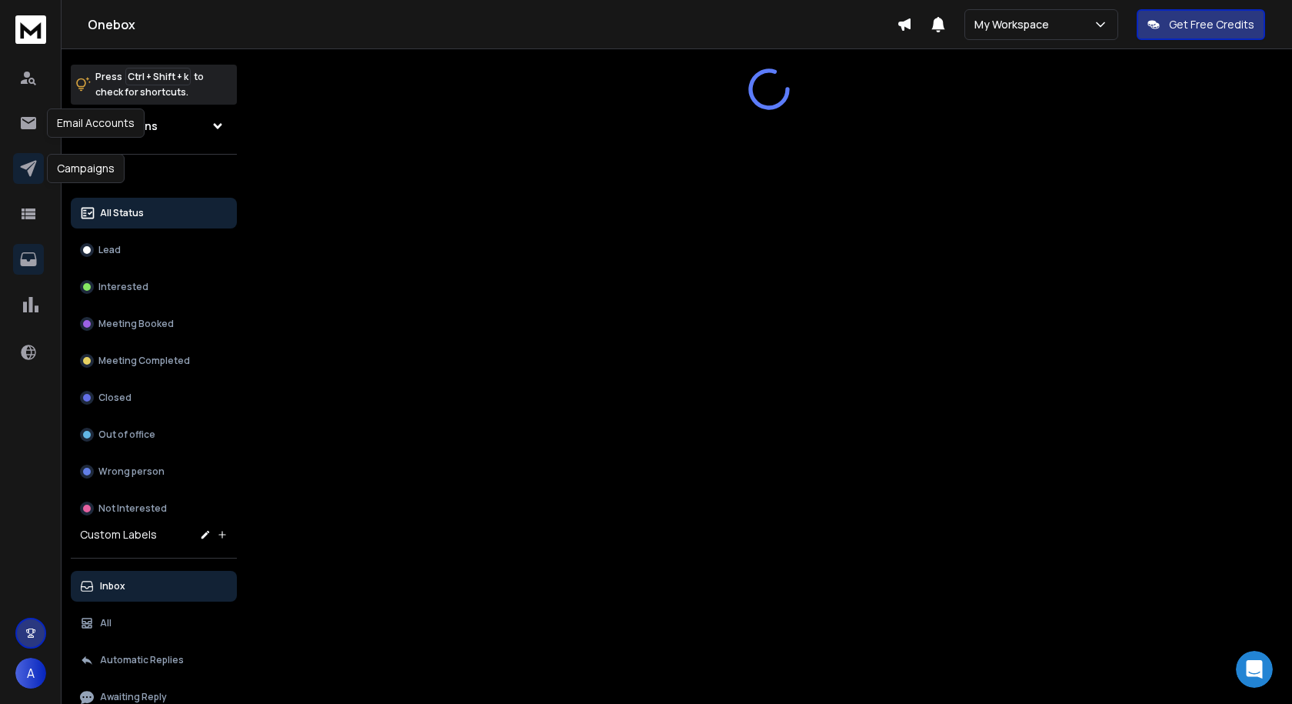
click at [28, 163] on icon at bounding box center [28, 168] width 18 height 18
